Goal: Task Accomplishment & Management: Manage account settings

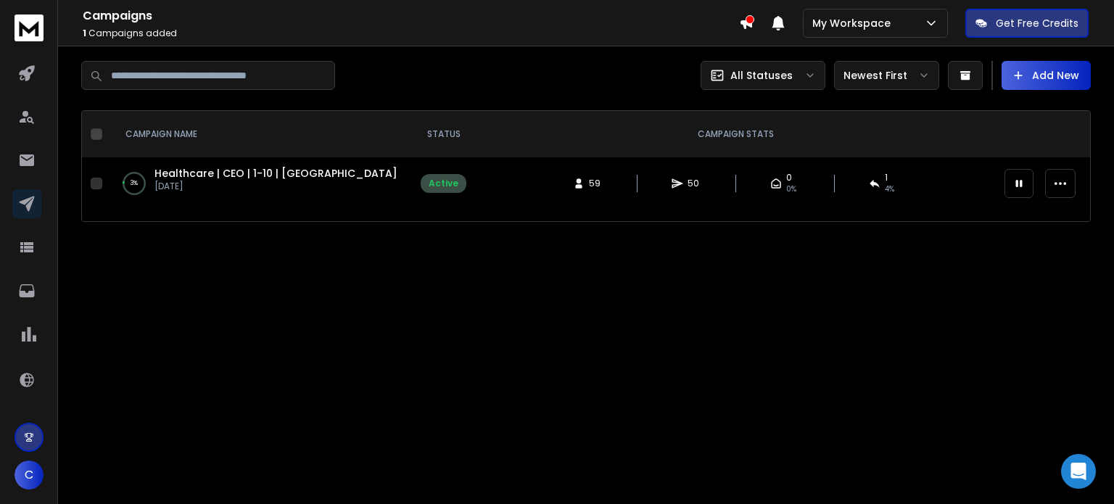
click at [227, 175] on span "Healthcare | CEO | 1-10 | [GEOGRAPHIC_DATA]" at bounding box center [275, 173] width 243 height 15
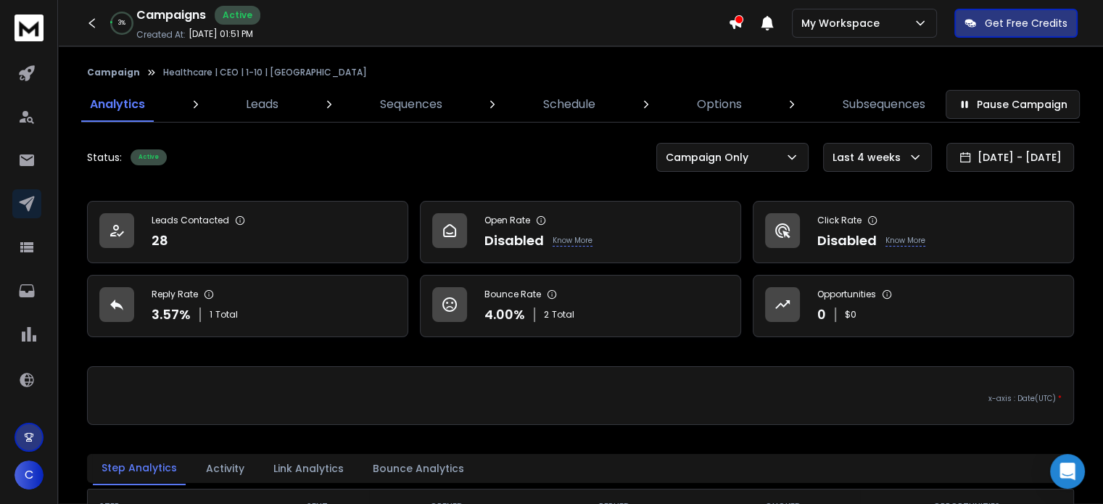
click at [806, 90] on div "Analytics Leads Sequences Schedule Options Subsequences" at bounding box center [507, 104] width 853 height 35
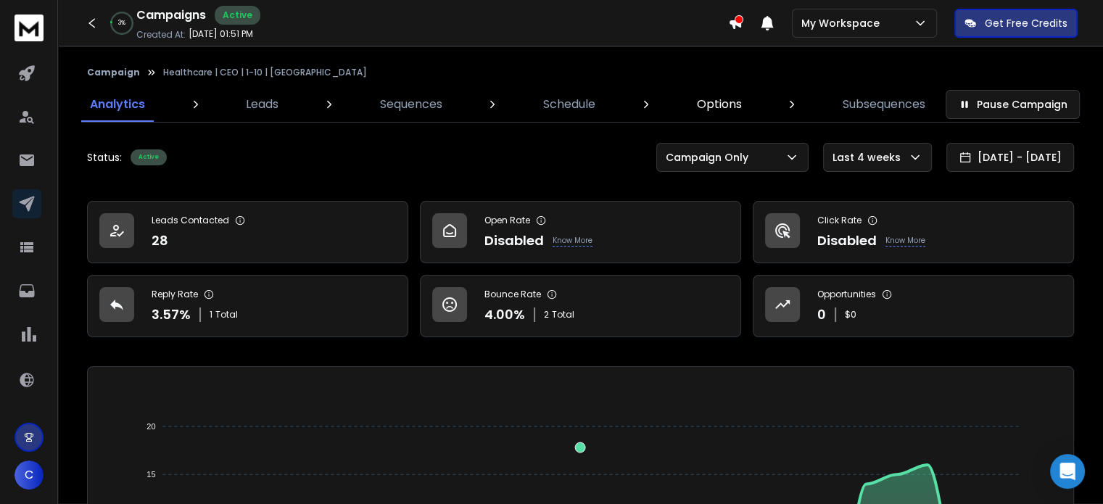
click at [719, 96] on p "Options" at bounding box center [719, 104] width 45 height 17
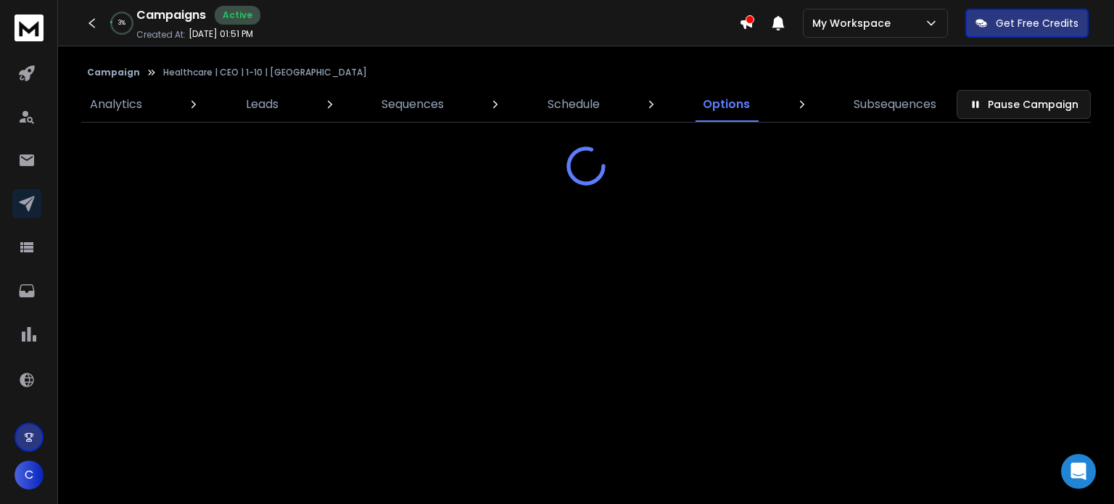
select select "*"
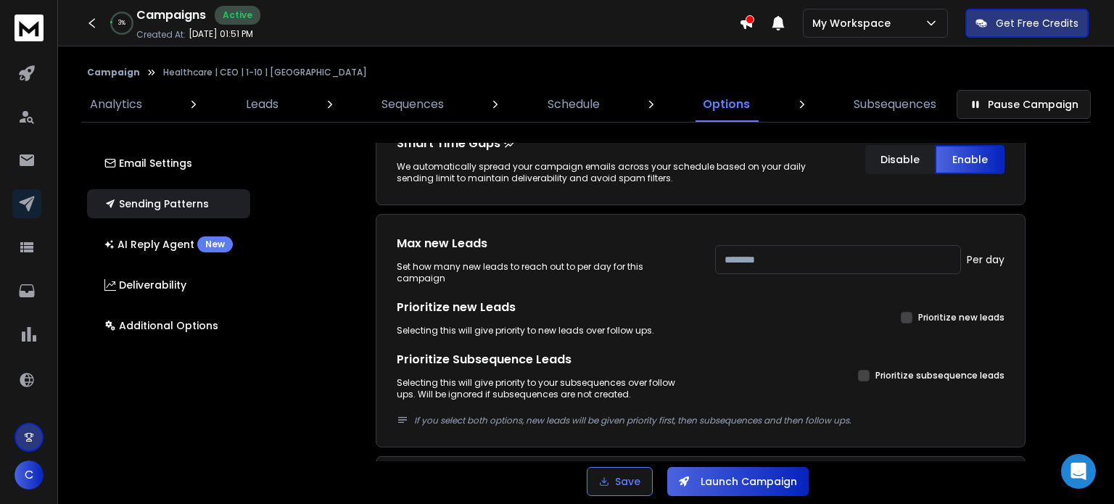
scroll to position [567, 0]
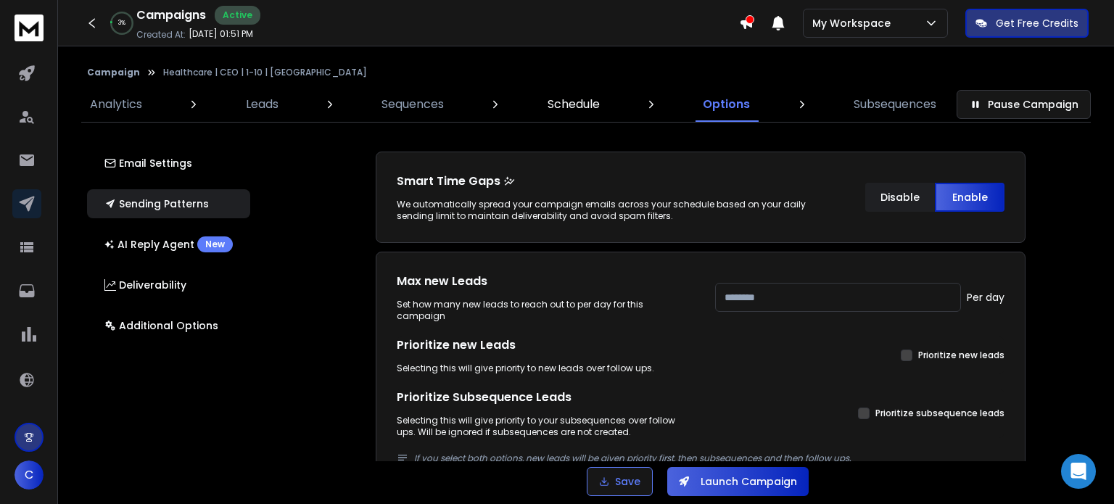
click at [587, 96] on p "Schedule" at bounding box center [573, 104] width 52 height 17
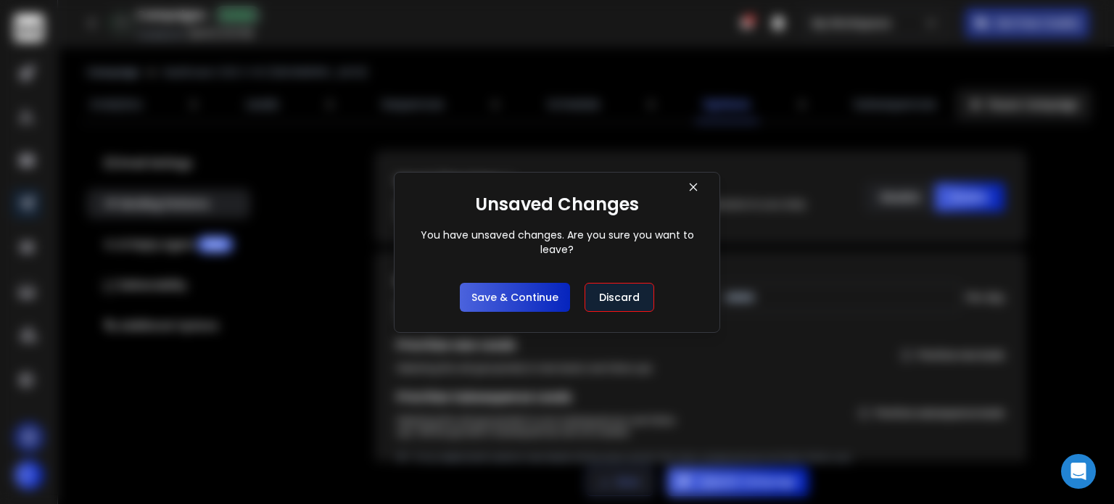
click at [689, 187] on icon at bounding box center [693, 187] width 12 height 12
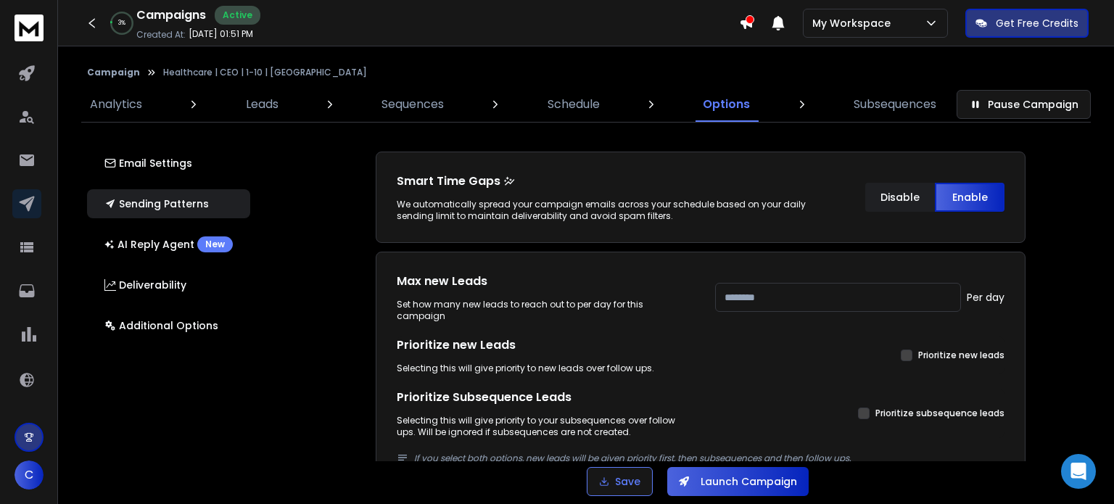
click at [745, 290] on input "**" at bounding box center [838, 297] width 246 height 29
type input "*"
type input "**"
click at [608, 487] on button "Save" at bounding box center [620, 481] width 66 height 29
click at [582, 99] on p "Schedule" at bounding box center [573, 104] width 52 height 17
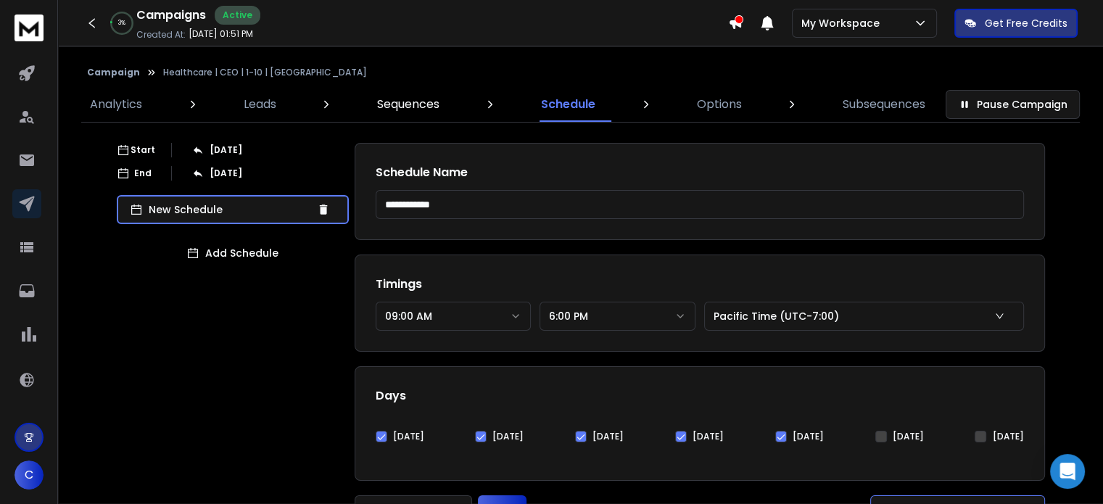
click at [437, 106] on p "Sequences" at bounding box center [408, 104] width 62 height 17
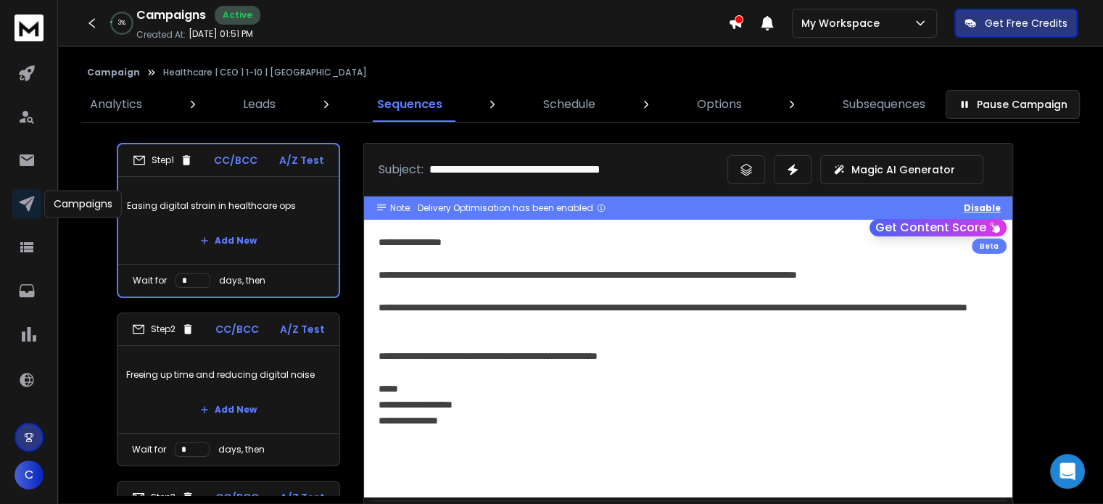
click at [23, 210] on icon at bounding box center [26, 203] width 17 height 17
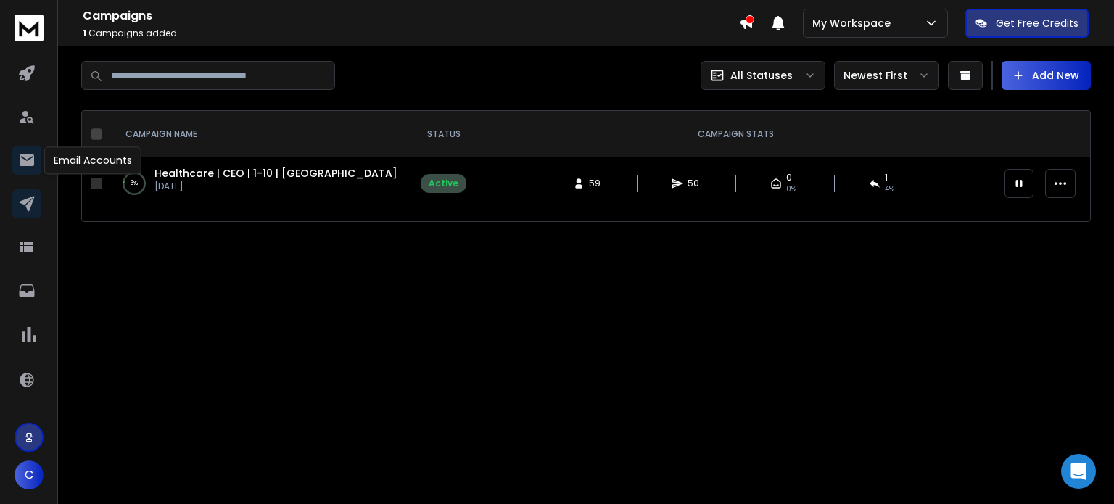
click at [13, 155] on link at bounding box center [26, 160] width 29 height 29
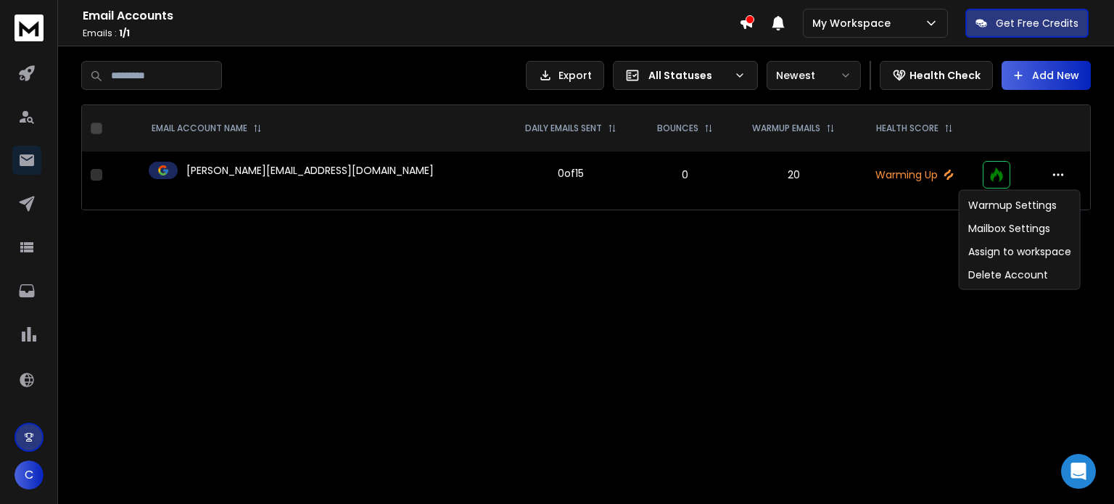
click at [1056, 176] on icon at bounding box center [1057, 174] width 13 height 13
click at [1006, 203] on div "Warmup Settings" at bounding box center [1019, 205] width 115 height 23
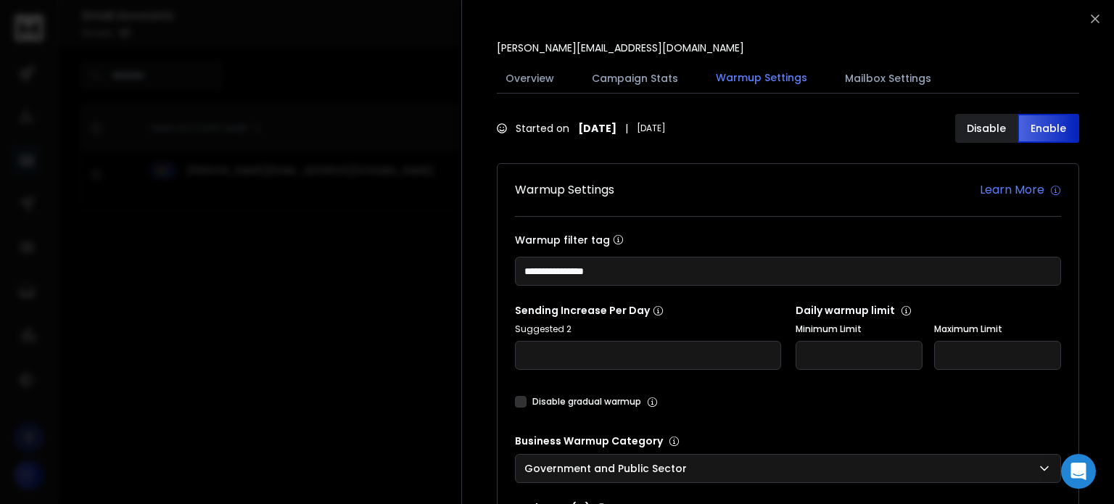
click at [821, 352] on input "*" at bounding box center [858, 355] width 127 height 29
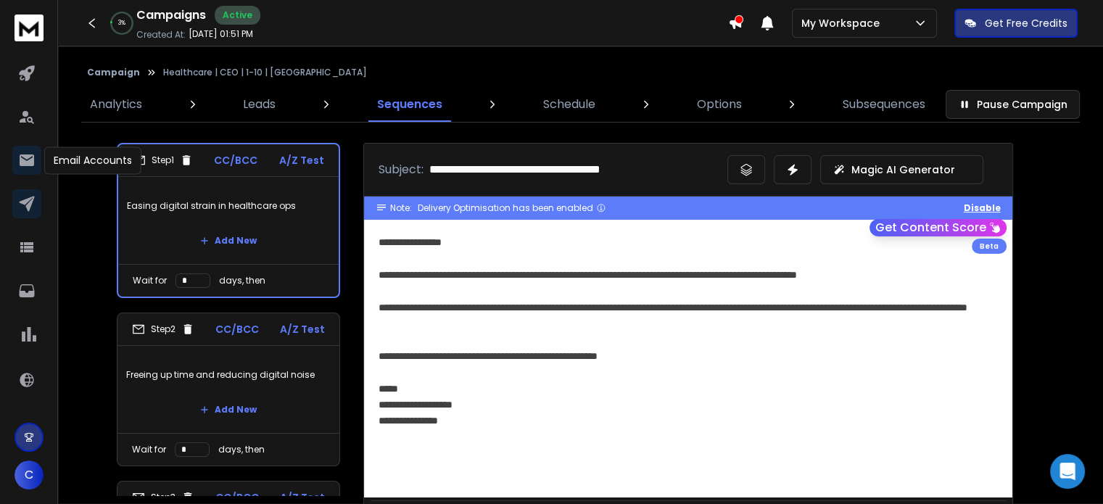
click at [35, 162] on link at bounding box center [26, 160] width 29 height 29
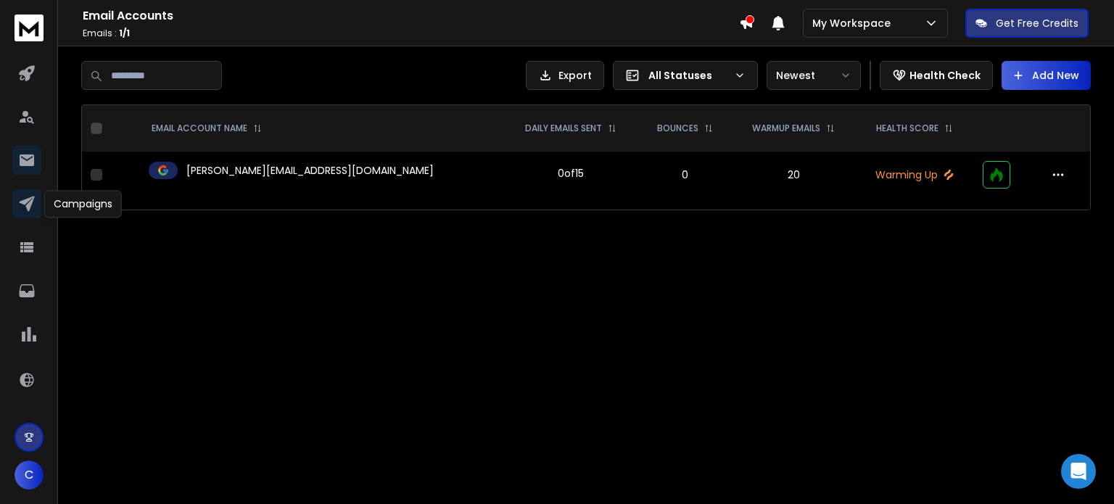
click at [26, 197] on icon at bounding box center [26, 203] width 17 height 17
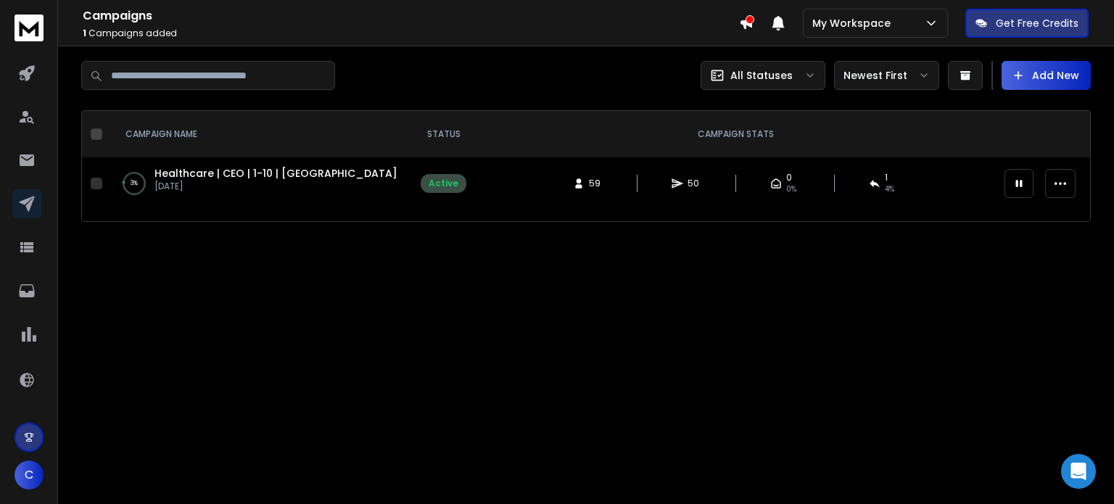
click at [152, 244] on div "Get only verified leads with our AI-powered Lead Finder, starting at $22/mo Try…" at bounding box center [557, 252] width 1114 height 504
